Goal: Information Seeking & Learning: Learn about a topic

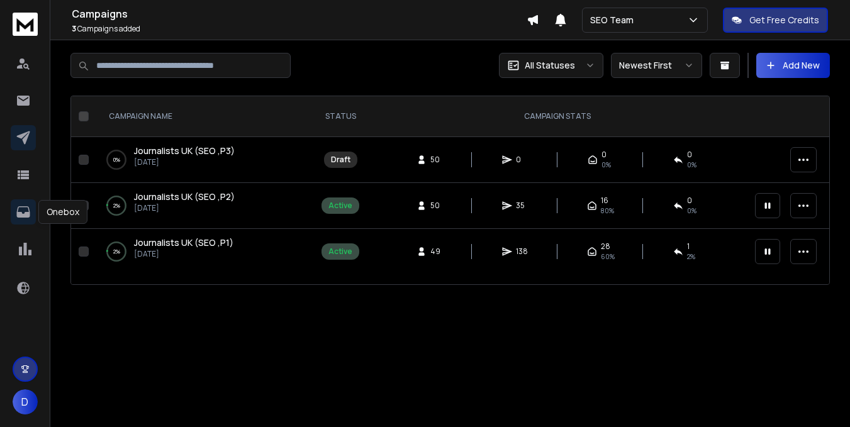
click at [21, 209] on icon at bounding box center [23, 211] width 15 height 15
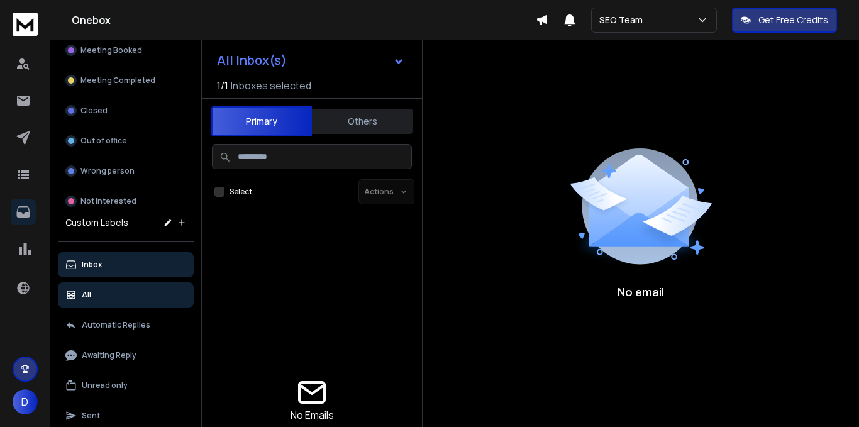
scroll to position [252, 0]
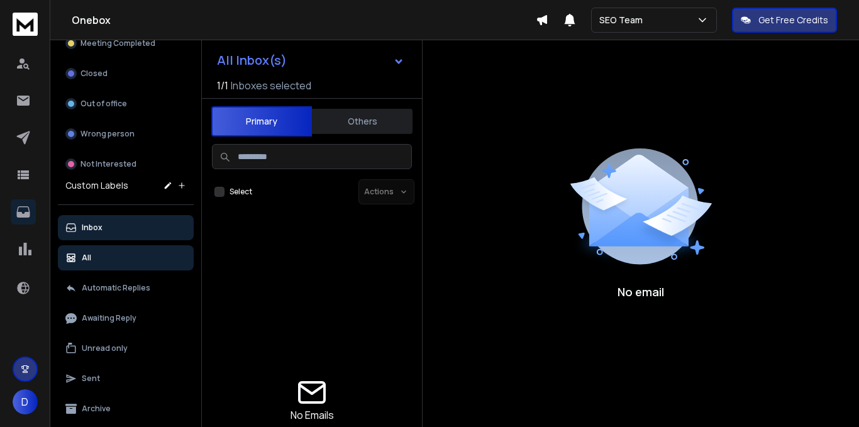
click at [131, 250] on button "All" at bounding box center [126, 257] width 136 height 25
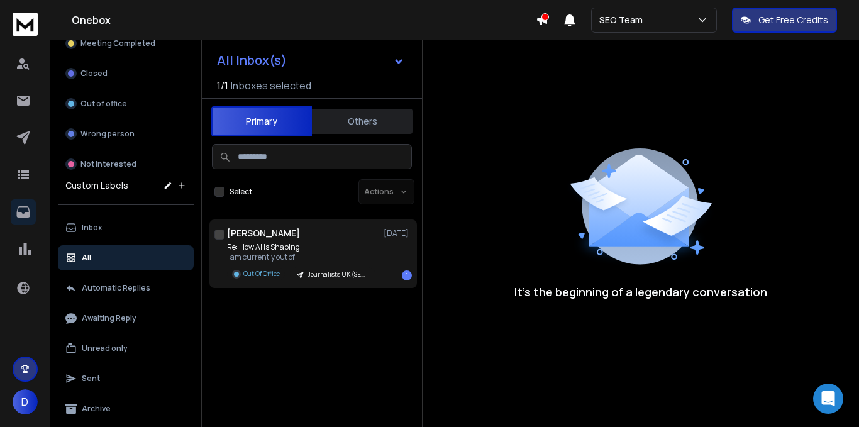
click at [386, 243] on div "Re: How AI is Shaping I am currently out of Out Of Office Journalists UK (SEO ,…" at bounding box center [319, 261] width 185 height 38
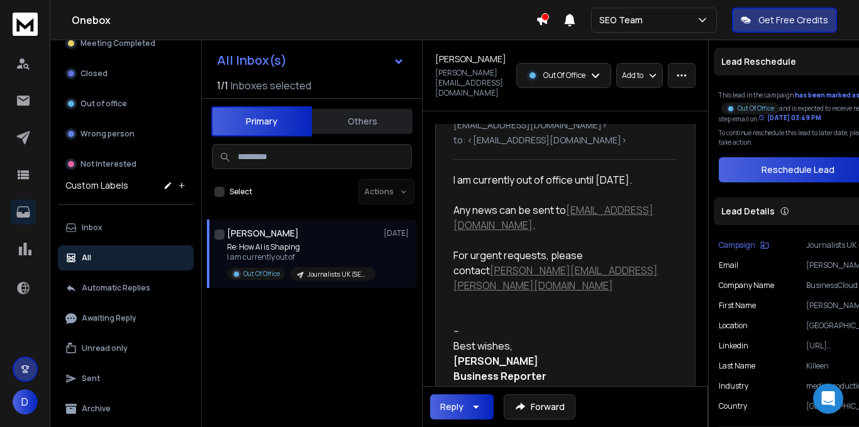
scroll to position [0, 0]
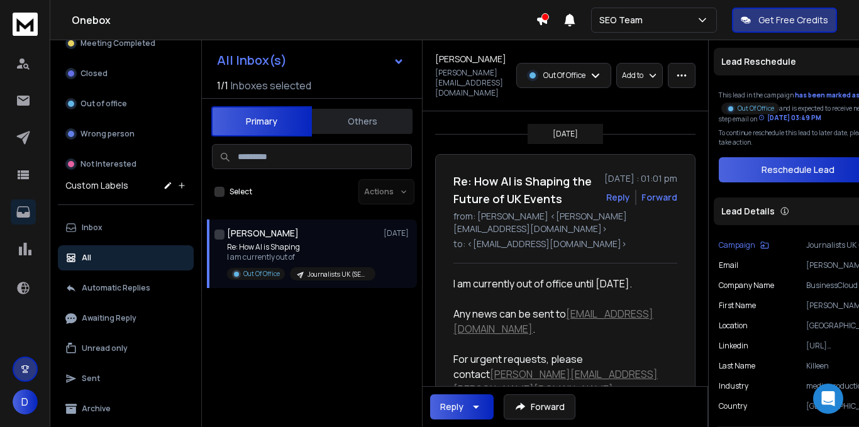
click at [589, 276] on div "I am currently out of office until [DATE]. Any news can be sent to [EMAIL_ADDRE…" at bounding box center [561, 336] width 214 height 121
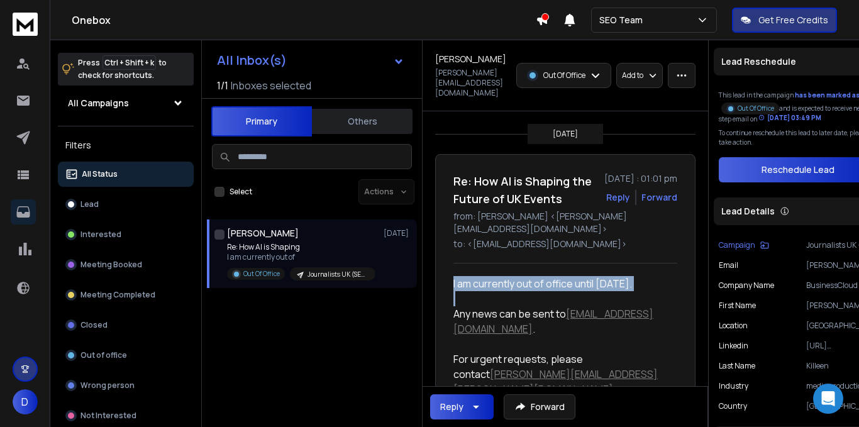
click at [126, 167] on button "All Status" at bounding box center [126, 174] width 136 height 25
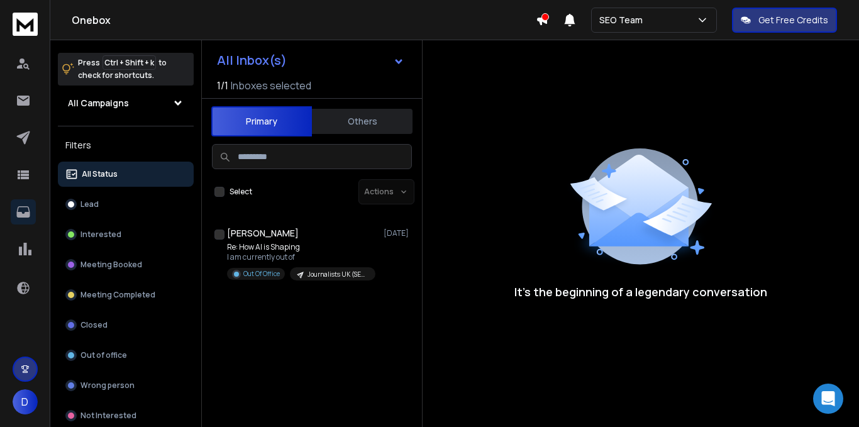
click at [126, 181] on button "All Status" at bounding box center [126, 174] width 136 height 25
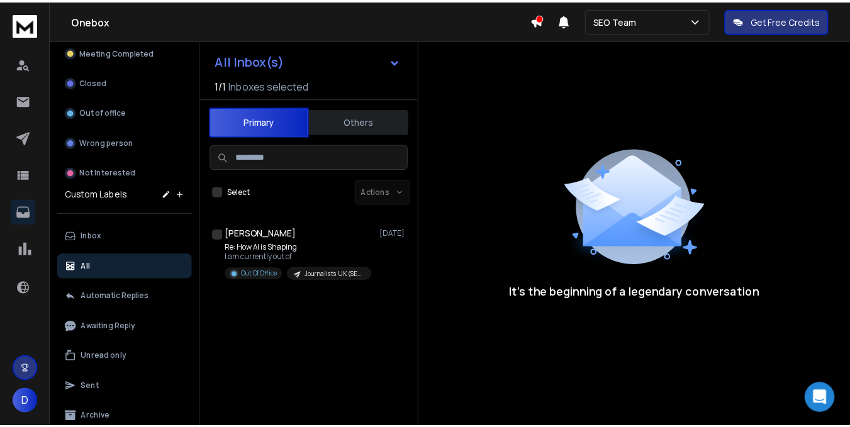
scroll to position [265, 0]
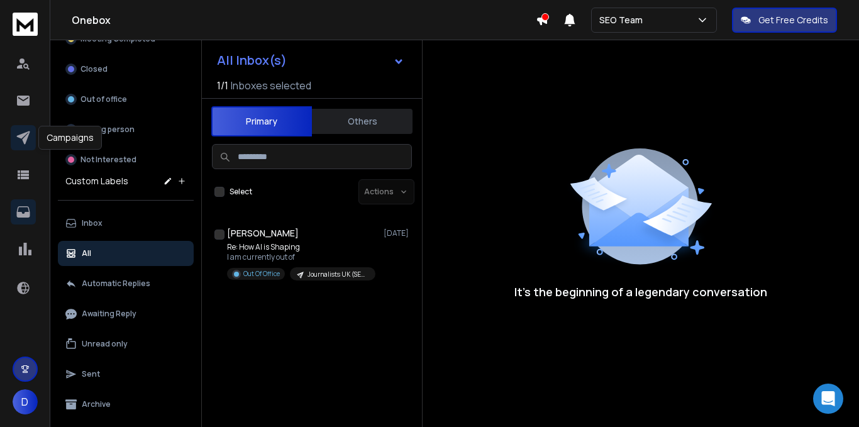
click at [13, 141] on link at bounding box center [23, 137] width 25 height 25
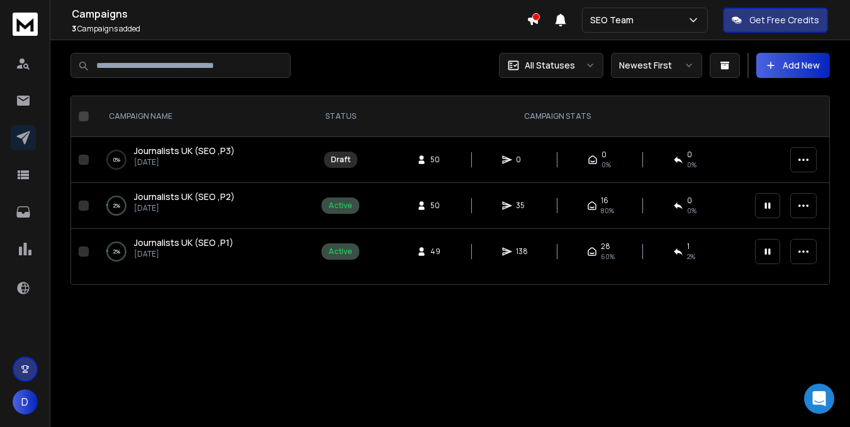
click at [301, 250] on td "2 % Journalists UK (SEO ,P1) [DATE]" at bounding box center [204, 252] width 220 height 46
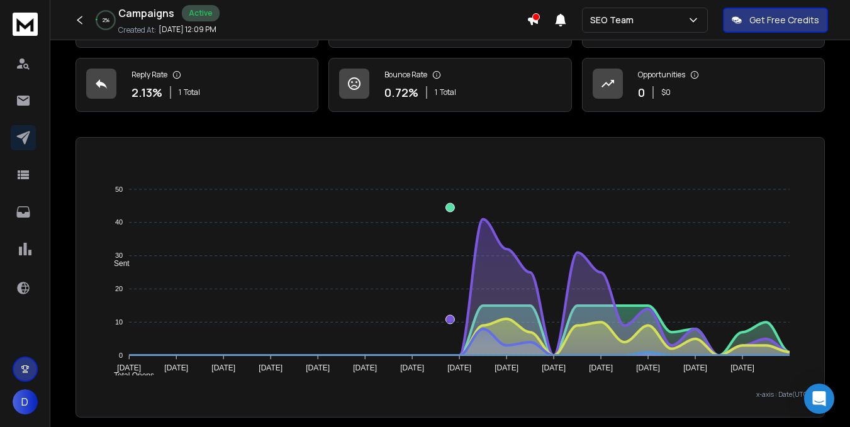
scroll to position [252, 0]
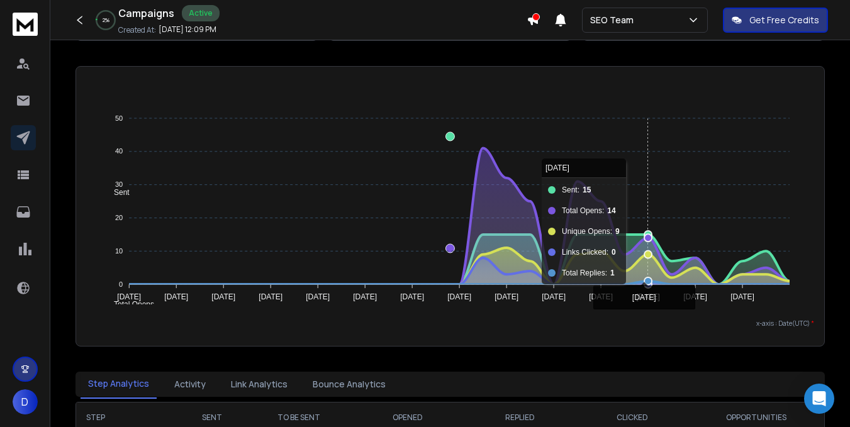
click at [645, 191] on foreignobject "Sent Total Opens Unique Opens Links Clicked Total Replies" at bounding box center [449, 194] width 691 height 220
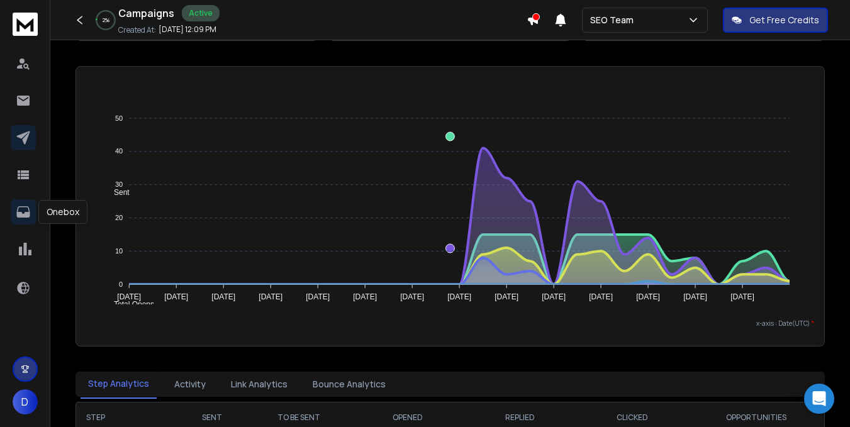
click at [23, 215] on icon at bounding box center [22, 211] width 13 height 11
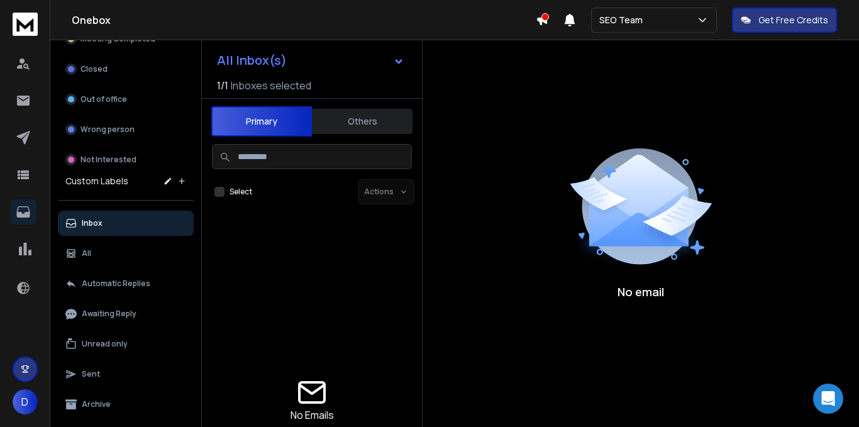
scroll to position [265, 0]
click at [145, 242] on button "All" at bounding box center [126, 253] width 136 height 25
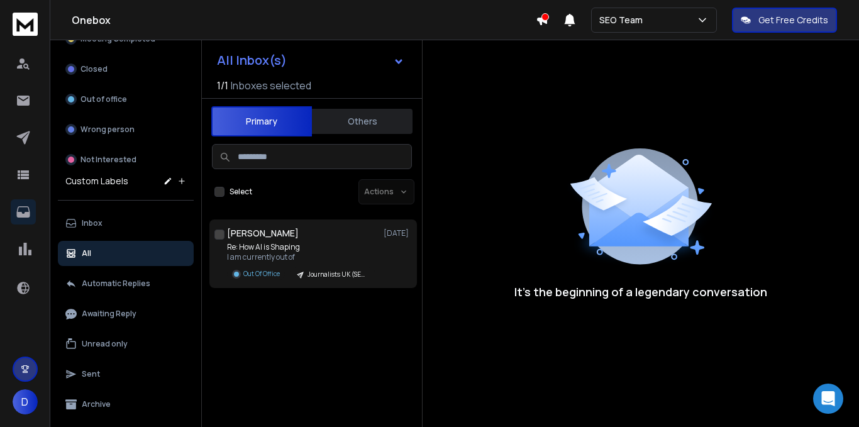
click at [300, 239] on div "[PERSON_NAME] [DATE]" at bounding box center [319, 233] width 185 height 13
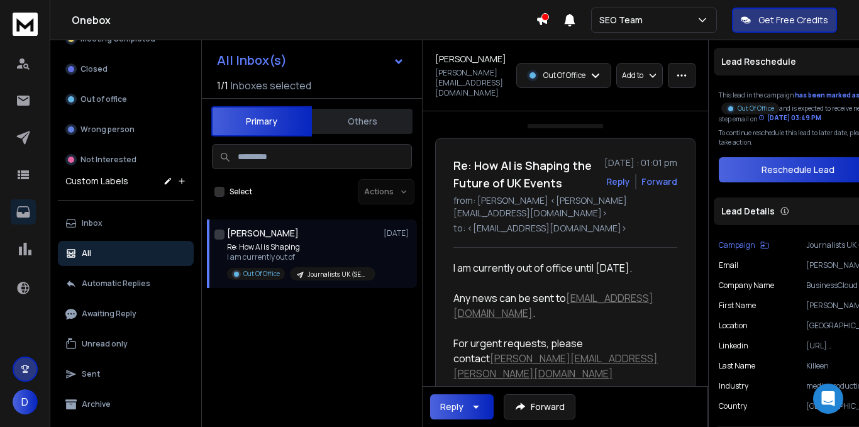
scroll to position [0, 0]
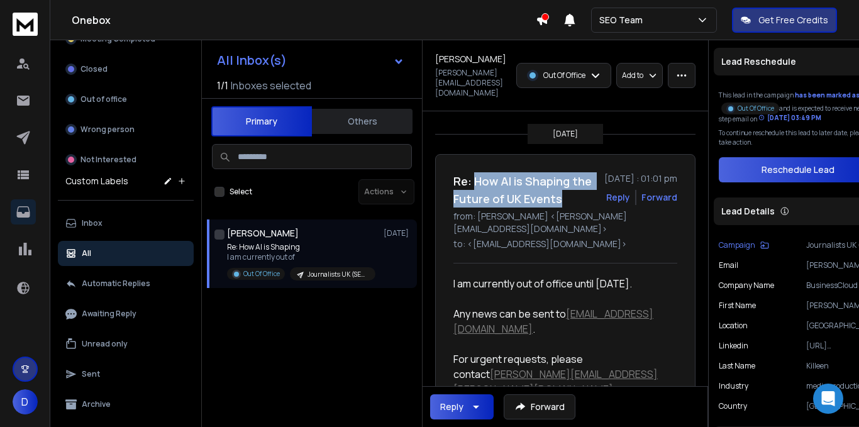
drag, startPoint x: 477, startPoint y: 162, endPoint x: 574, endPoint y: 181, distance: 98.7
click at [574, 181] on h1 "Re: How AI is Shaping the Future of UK Events" at bounding box center [525, 189] width 143 height 35
click at [570, 177] on h1 "Re: How AI is Shaping the Future of UK Events" at bounding box center [525, 189] width 143 height 35
drag, startPoint x: 567, startPoint y: 177, endPoint x: 476, endPoint y: 161, distance: 92.6
click at [476, 172] on h1 "Re: How AI is Shaping the Future of UK Events" at bounding box center [525, 189] width 143 height 35
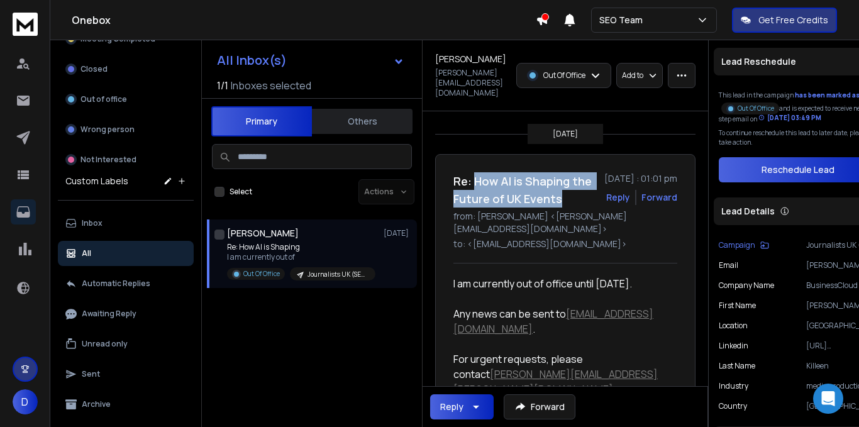
click at [545, 181] on h1 "Re: How AI is Shaping the Future of UK Events" at bounding box center [525, 189] width 143 height 35
